Goal: Task Accomplishment & Management: Use online tool/utility

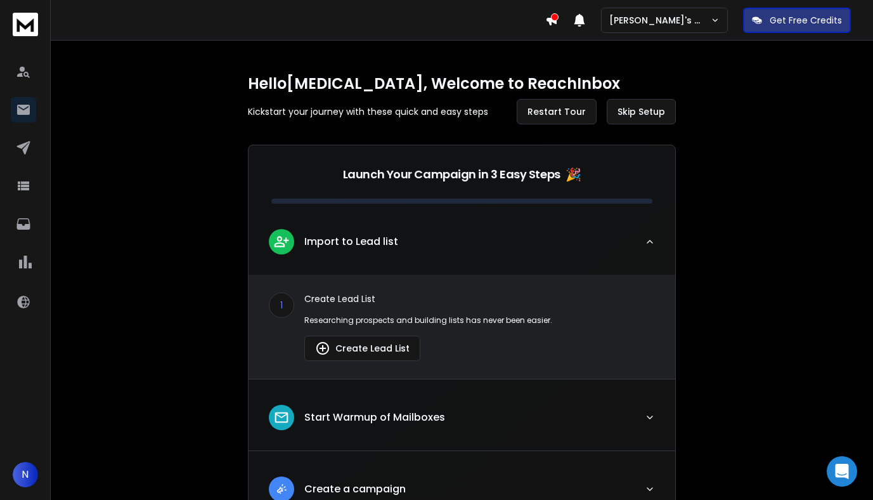
click at [32, 108] on link at bounding box center [23, 109] width 25 height 25
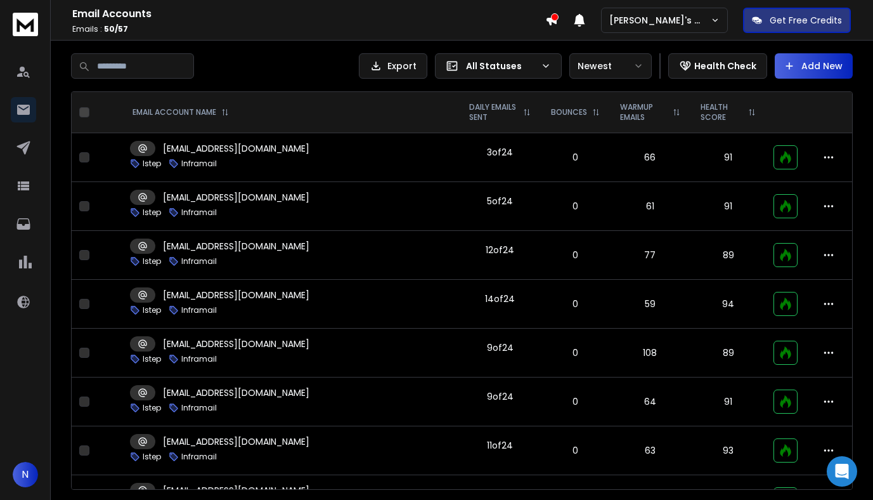
click at [271, 168] on div "Istep Inframail" at bounding box center [290, 163] width 321 height 10
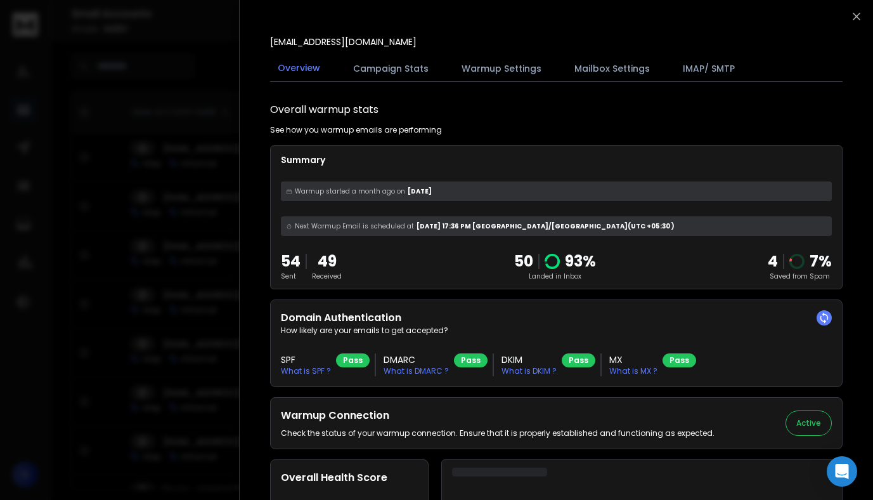
click at [844, 8] on div "Multi Select Table Sheet [EMAIL_ADDRESS][DOMAIN_NAME] Overview Campaign Stats W…" at bounding box center [556, 250] width 634 height 500
click at [850, 12] on icon "button" at bounding box center [856, 16] width 13 height 13
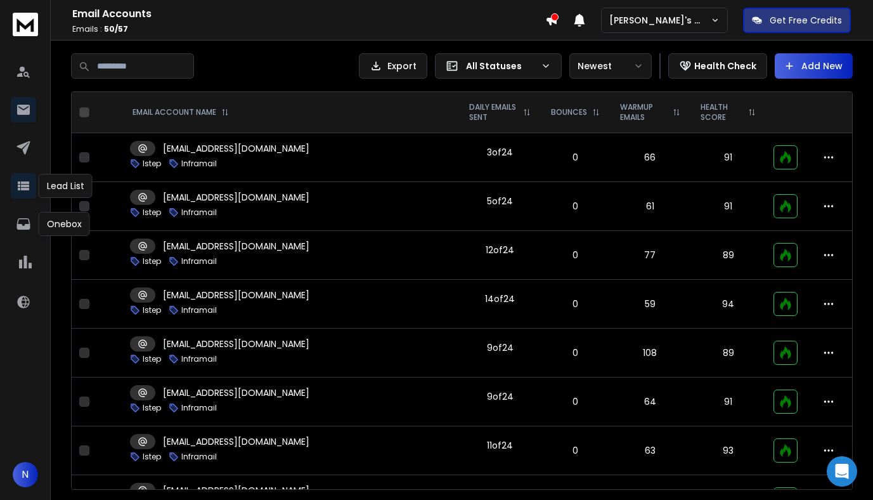
click at [30, 190] on icon at bounding box center [23, 185] width 15 height 15
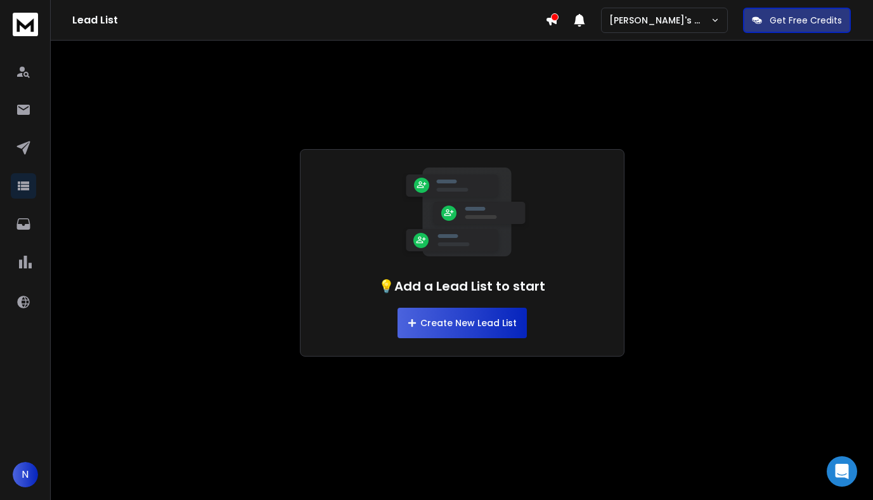
click at [34, 239] on div at bounding box center [25, 226] width 29 height 30
click at [30, 230] on icon at bounding box center [23, 223] width 15 height 15
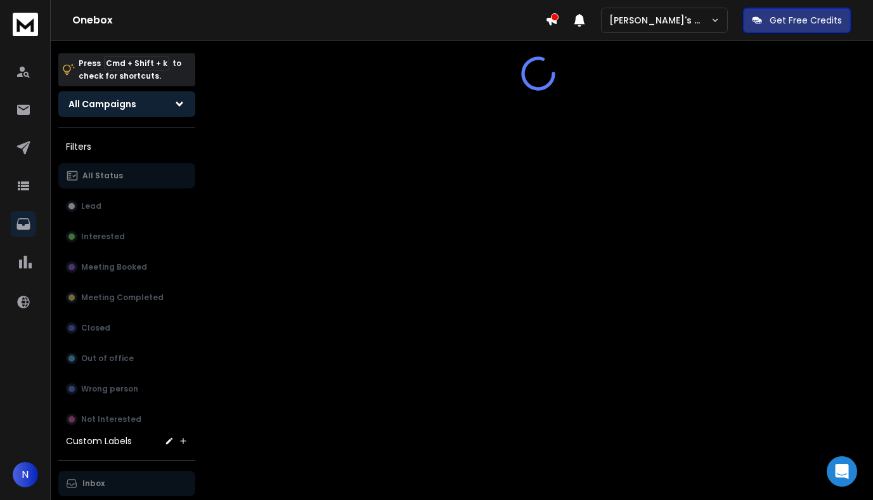
click at [176, 103] on icon at bounding box center [179, 103] width 7 height 4
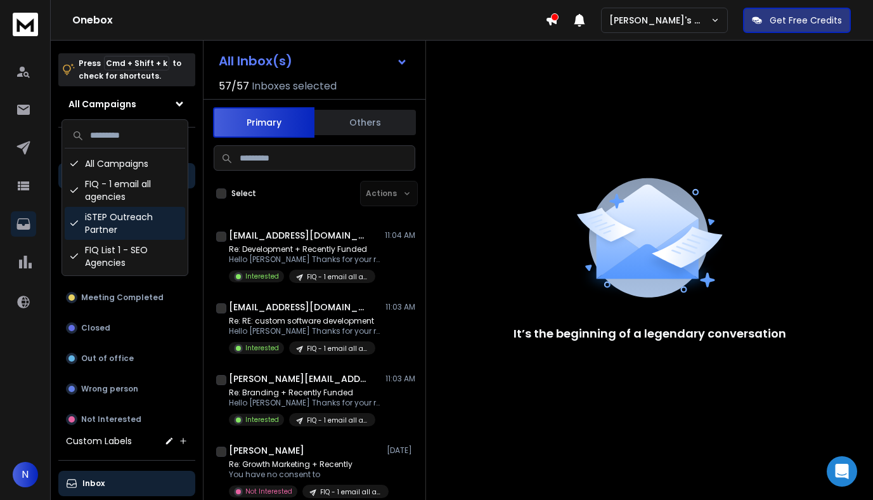
click at [132, 219] on div "iSTEP Outreach Partner" at bounding box center [125, 223] width 120 height 33
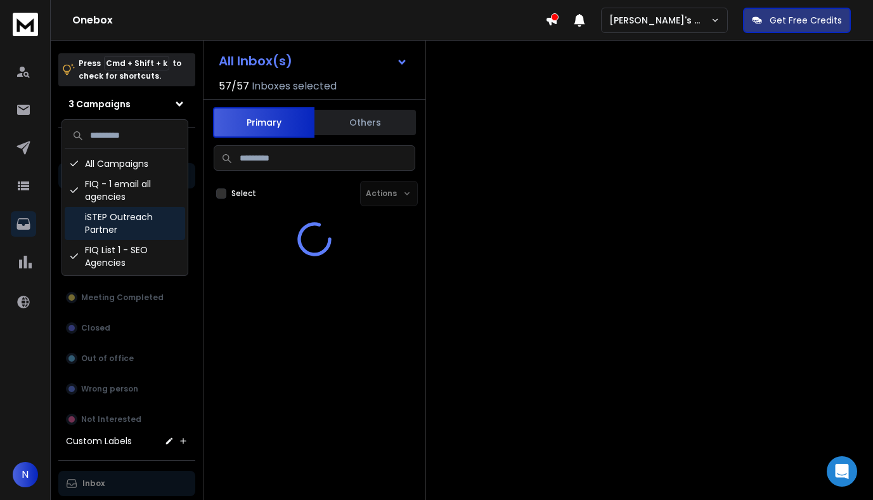
click at [132, 219] on div "iSTEP Outreach Partner" at bounding box center [125, 223] width 120 height 33
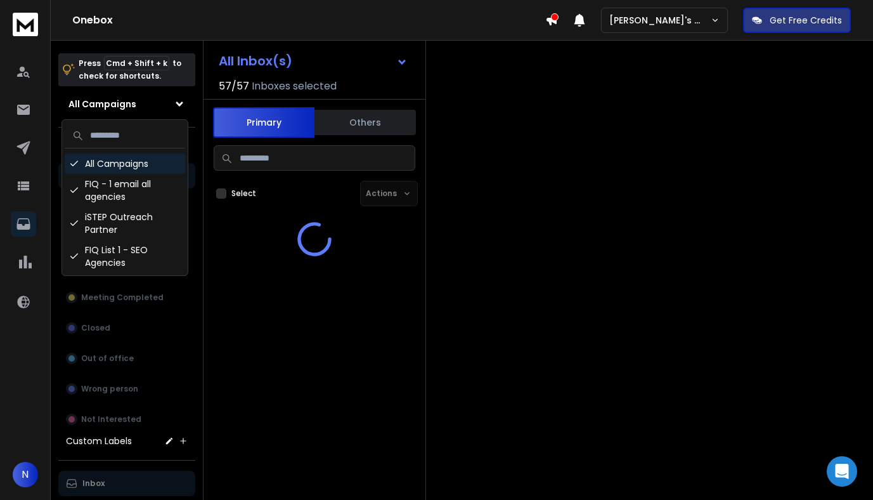
click at [79, 158] on icon at bounding box center [74, 163] width 10 height 10
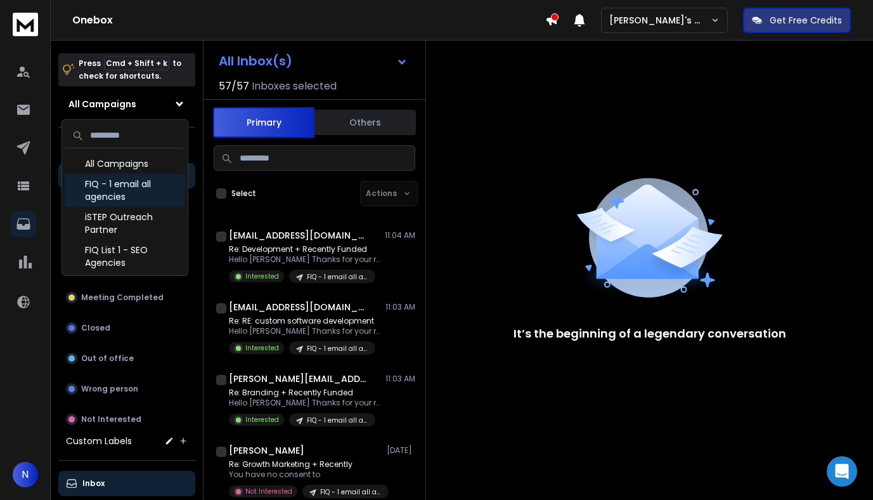
click at [97, 183] on div "FIQ - 1 email all agencies" at bounding box center [125, 190] width 120 height 33
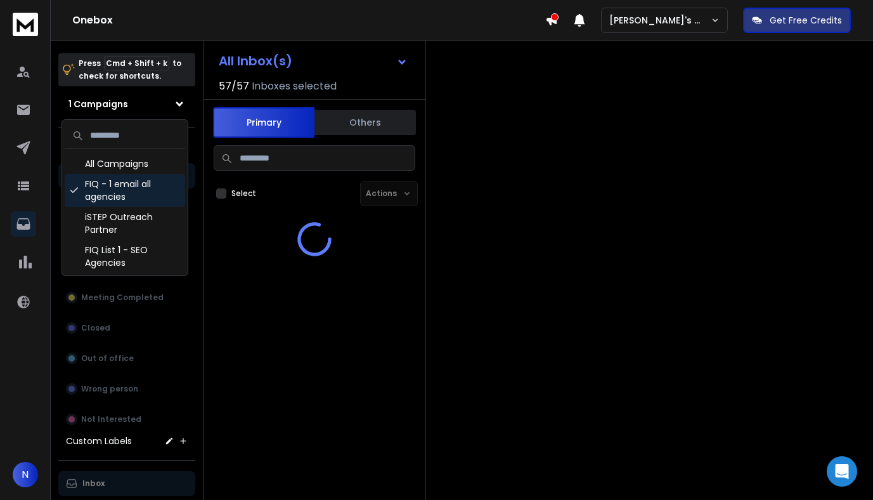
click at [97, 183] on div "FIQ - 1 email all agencies" at bounding box center [125, 190] width 120 height 33
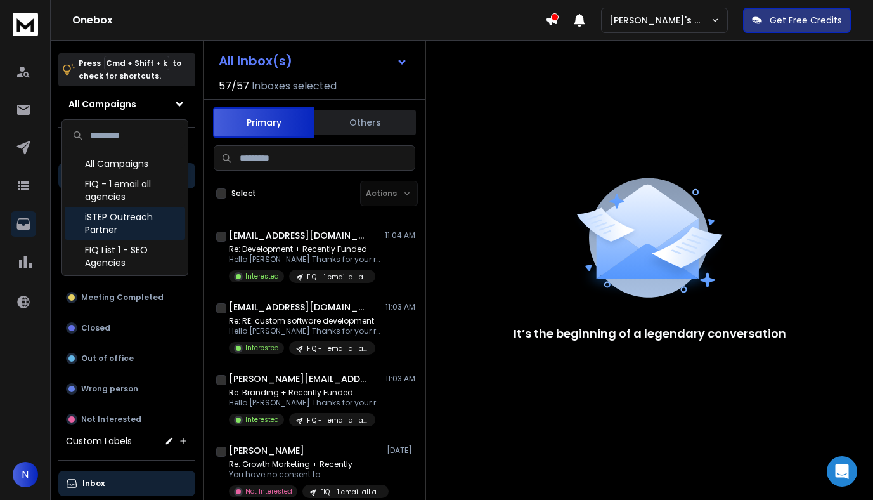
click at [100, 221] on div "iSTEP Outreach Partner" at bounding box center [125, 223] width 120 height 33
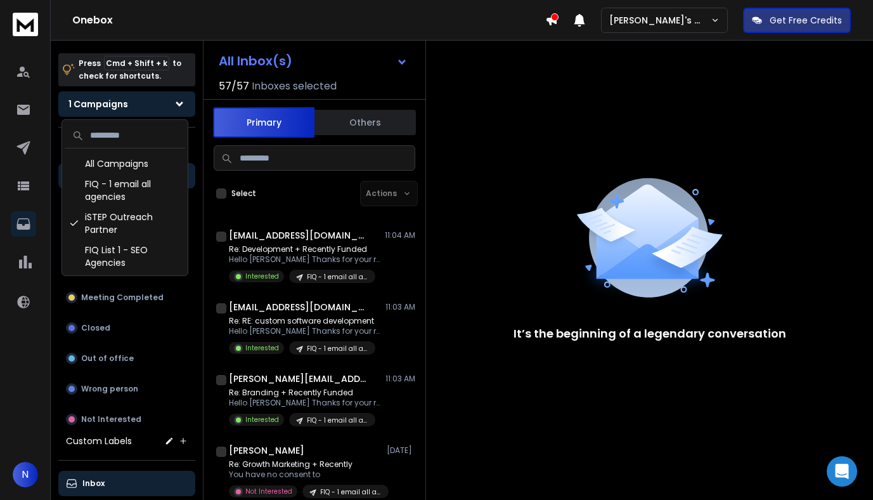
click at [183, 111] on button "1 Campaigns" at bounding box center [126, 103] width 137 height 25
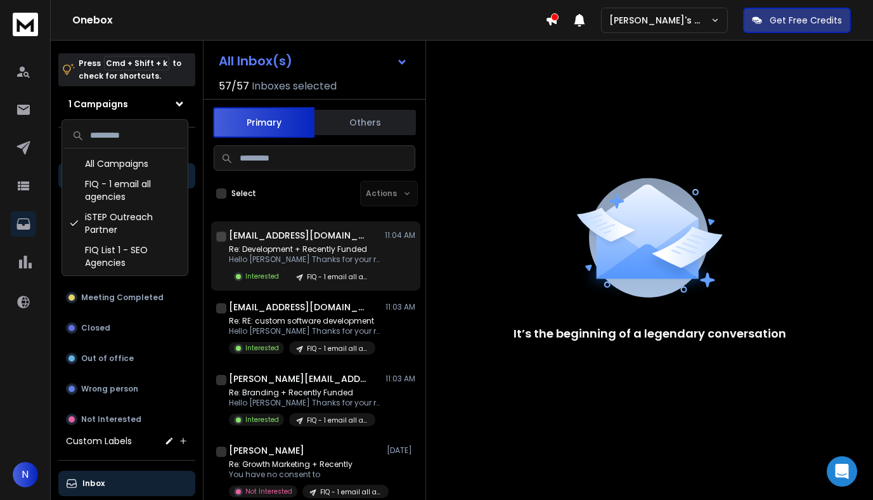
click at [309, 251] on p "Re: Development + Recently Funded" at bounding box center [305, 249] width 152 height 10
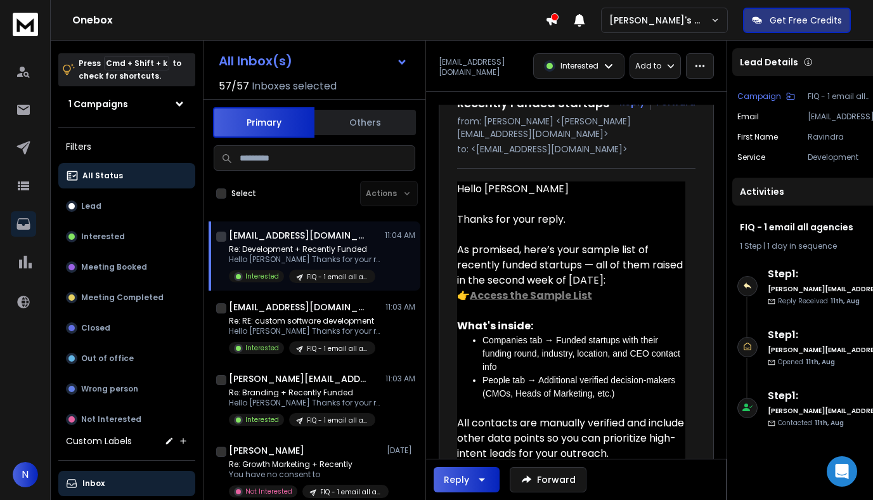
scroll to position [34, 0]
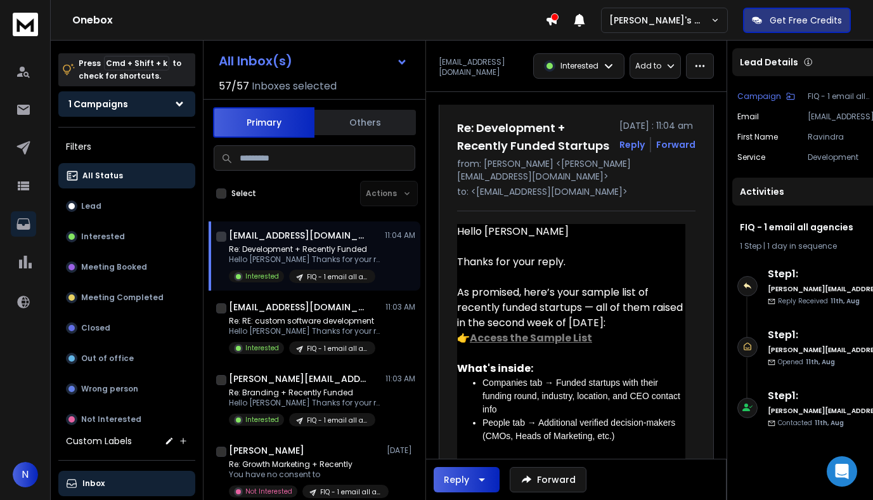
click at [169, 110] on button "1 Campaigns" at bounding box center [126, 103] width 137 height 25
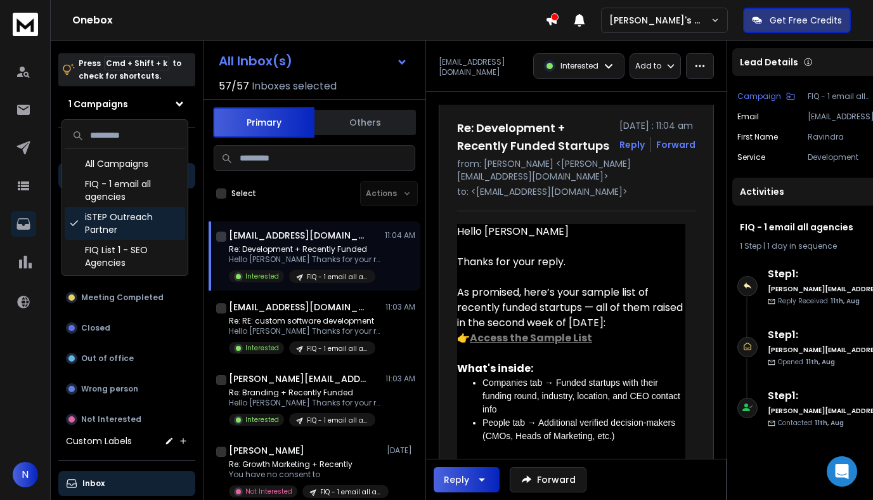
click at [126, 219] on div "iSTEP Outreach Partner" at bounding box center [125, 223] width 120 height 33
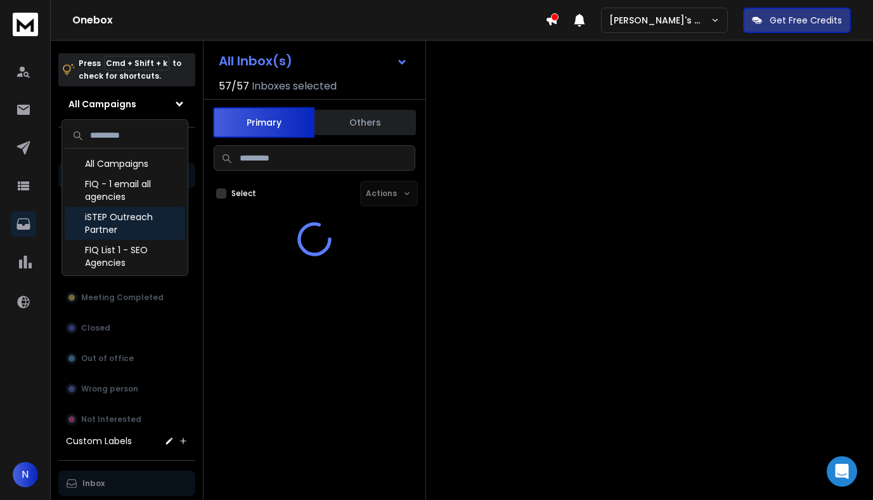
click at [126, 219] on div "iSTEP Outreach Partner" at bounding box center [125, 223] width 120 height 33
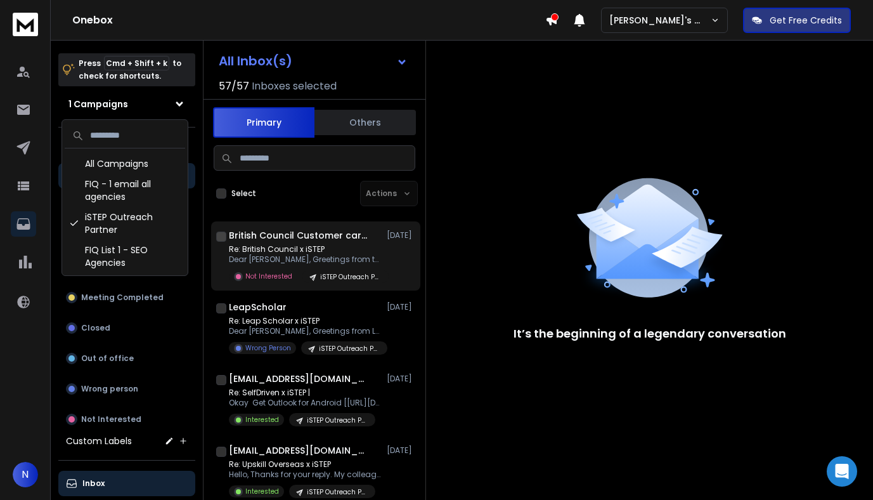
click at [323, 253] on p "Re: British Council x iSTEP" at bounding box center [305, 249] width 152 height 10
